Goal: Find specific page/section

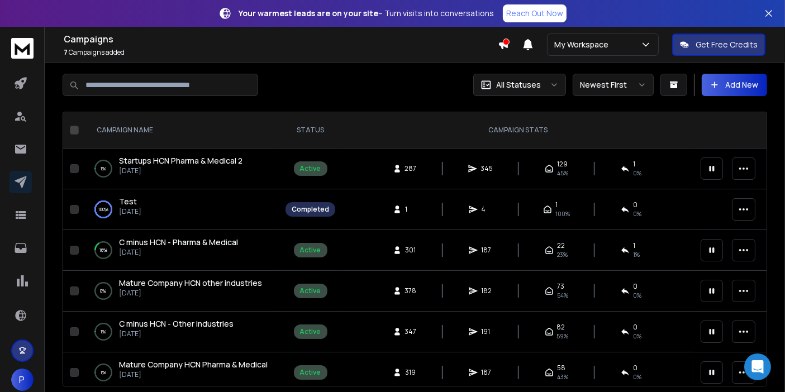
click at [148, 160] on span "Startups HCN Pharma & Medical 2" at bounding box center [180, 160] width 123 height 11
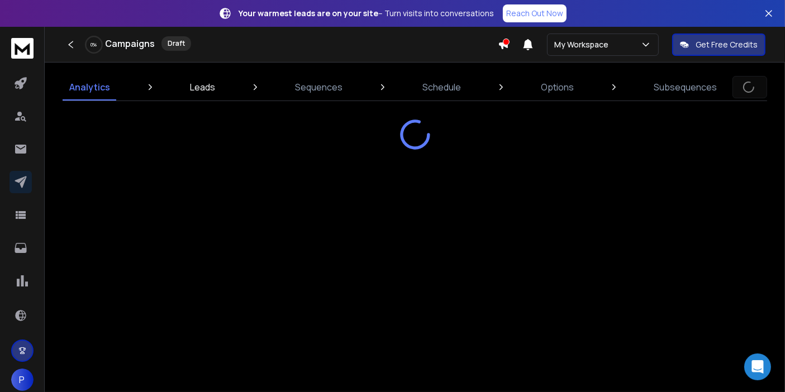
click at [212, 75] on link "Leads" at bounding box center [202, 87] width 39 height 27
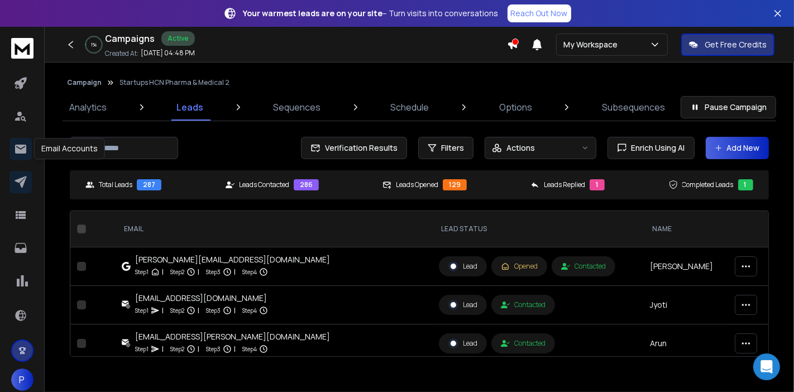
click at [19, 147] on icon at bounding box center [20, 149] width 11 height 9
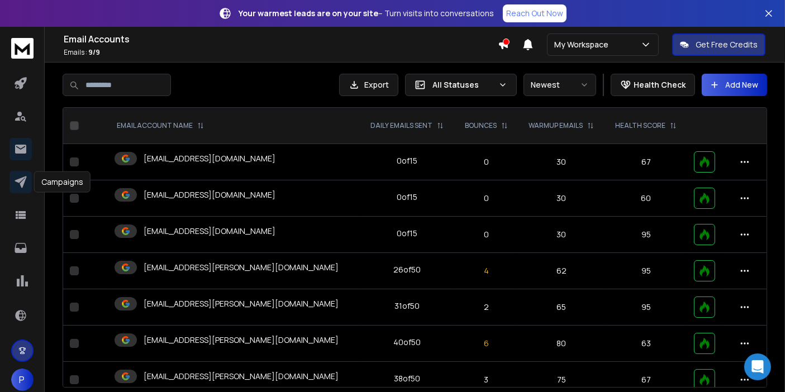
click at [25, 182] on icon at bounding box center [20, 181] width 13 height 13
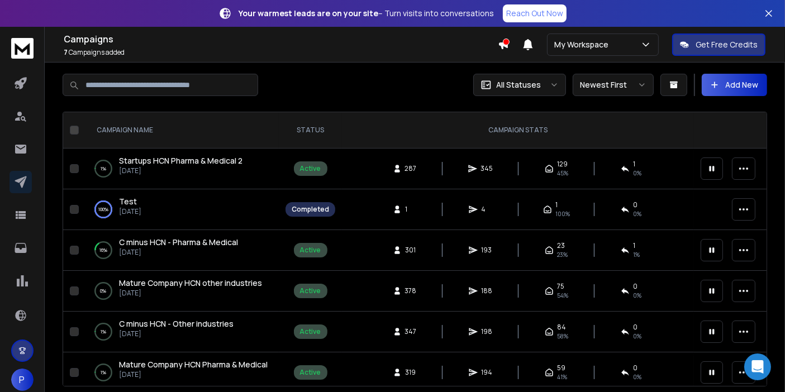
scroll to position [12, 0]
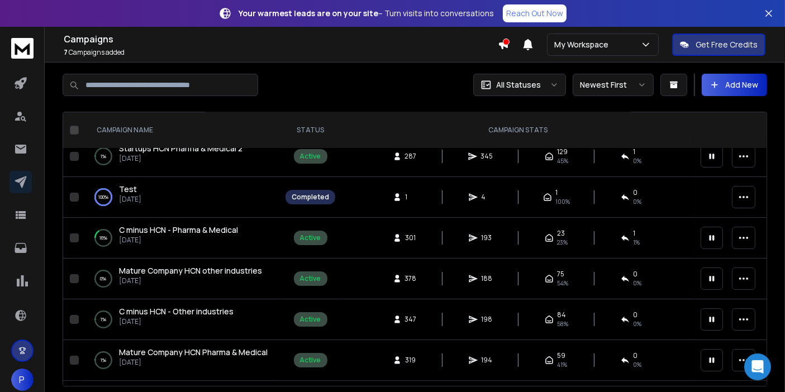
click at [177, 230] on span "C minus HCN - Pharma & Medical" at bounding box center [178, 230] width 119 height 11
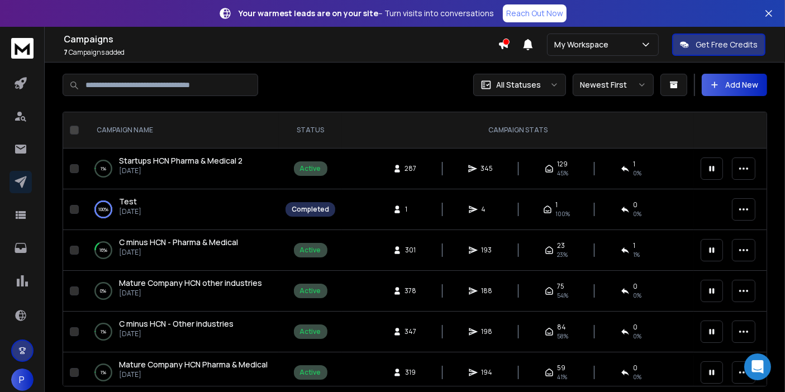
scroll to position [54, 0]
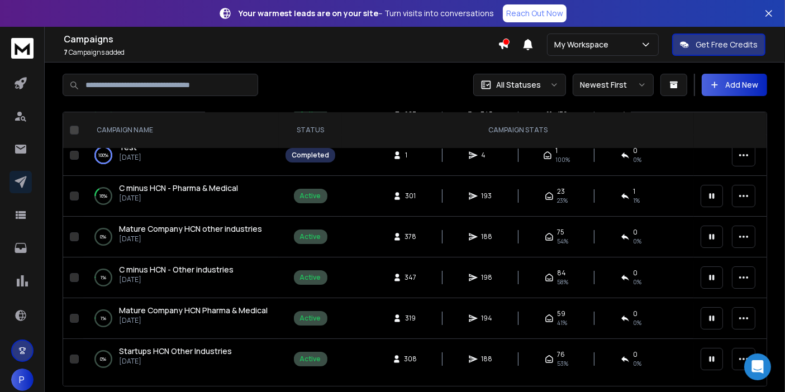
click at [435, 88] on div "Campaigns 7 Campaigns Added All Statuses Newest First Add New" at bounding box center [591, 85] width 352 height 22
